Goal: Task Accomplishment & Management: Use online tool/utility

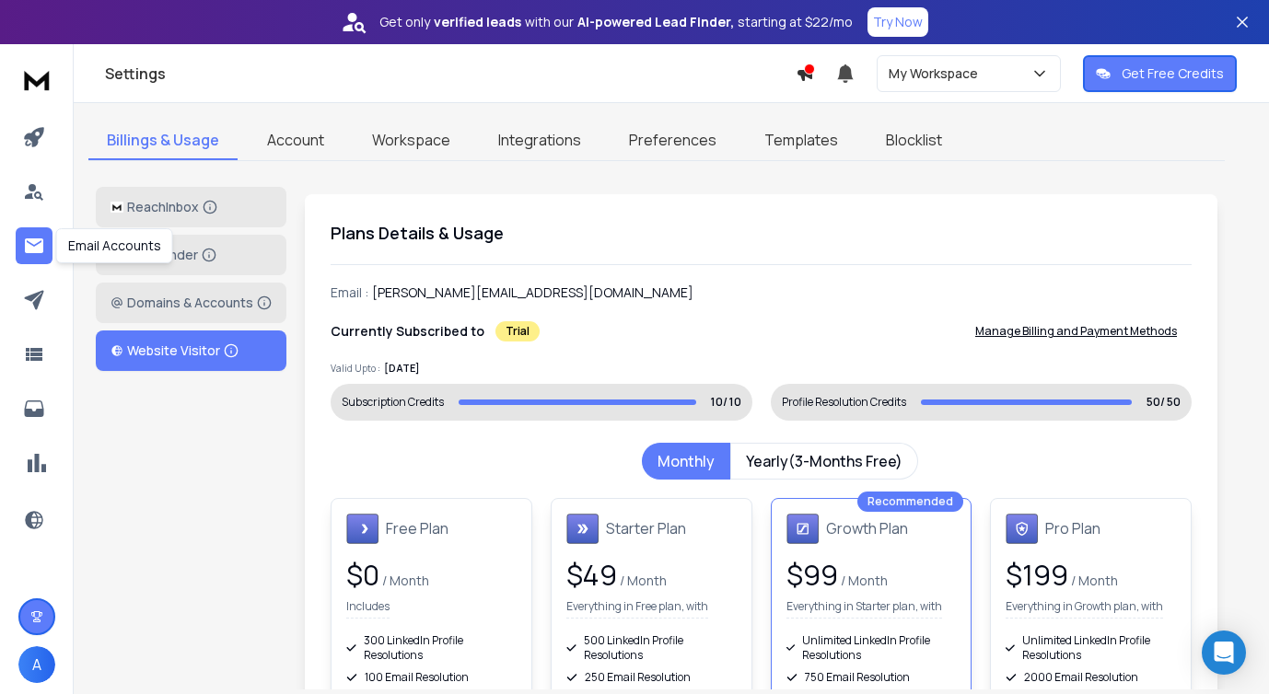
click at [36, 254] on icon at bounding box center [34, 246] width 22 height 22
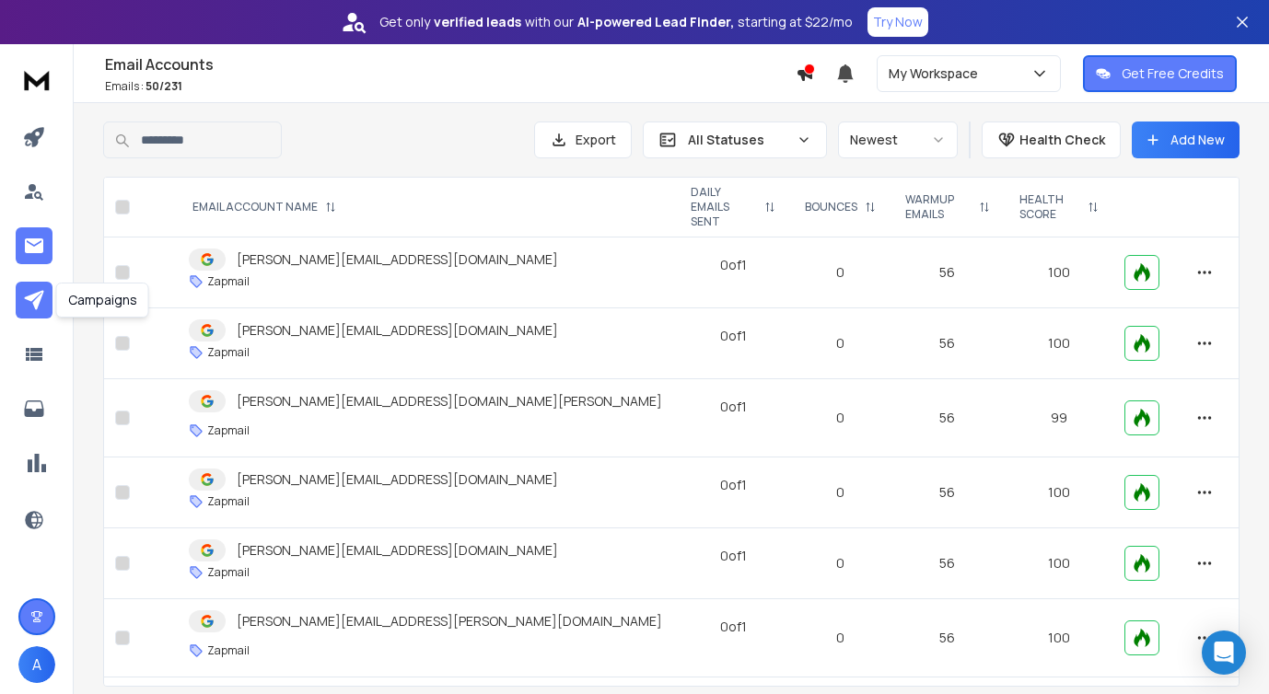
click at [37, 307] on icon at bounding box center [34, 300] width 22 height 22
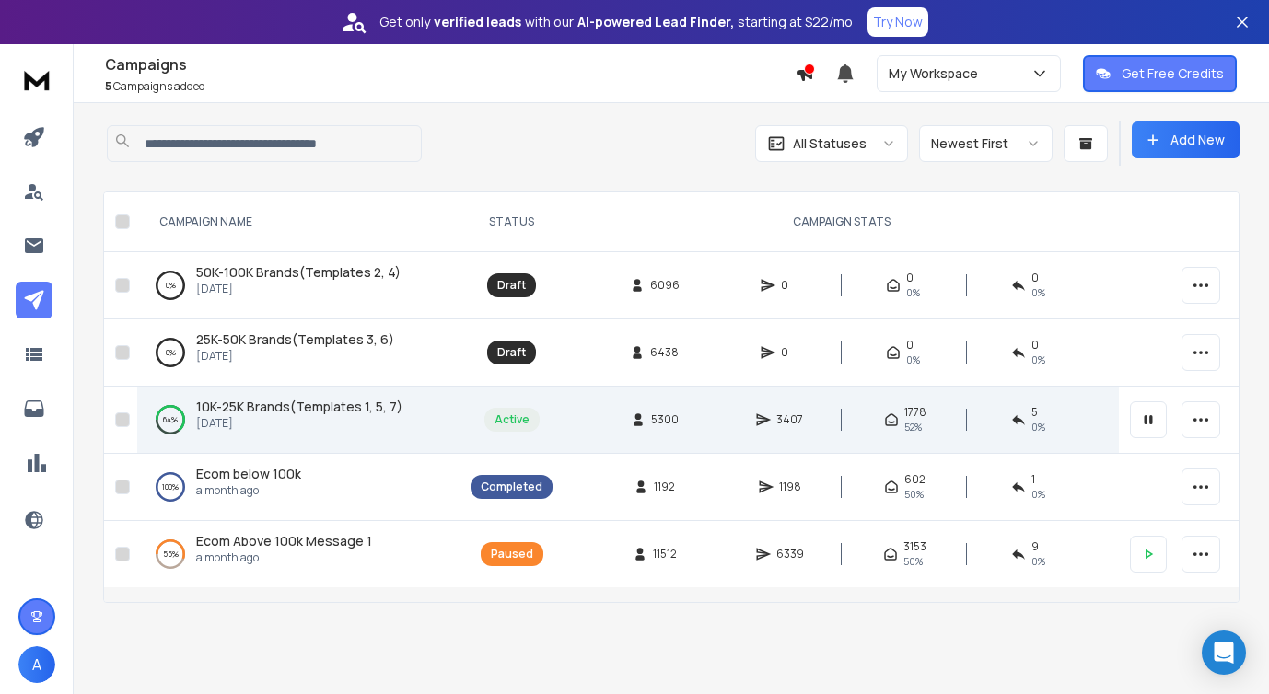
click at [271, 403] on span "10K-25K Brands(Templates 1, 5, 7)" at bounding box center [299, 407] width 206 height 18
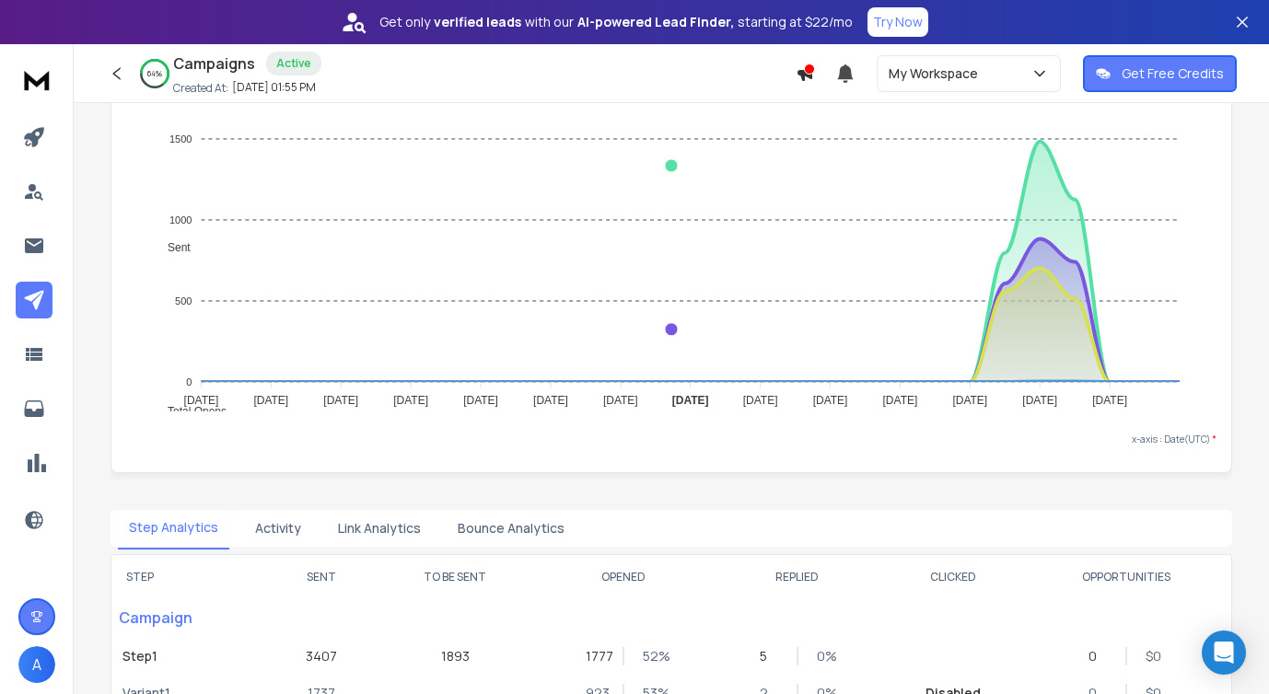
scroll to position [448, 0]
click at [122, 75] on icon at bounding box center [117, 73] width 17 height 17
